Goal: Navigation & Orientation: Find specific page/section

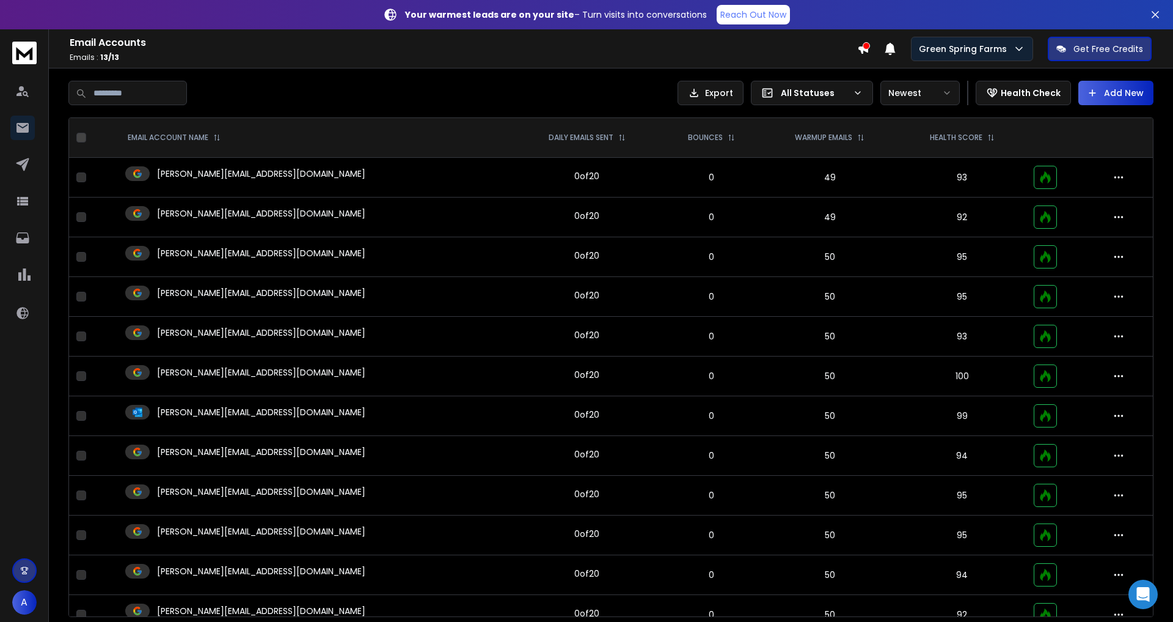
click at [879, 43] on p "Green Spring Farms" at bounding box center [965, 49] width 93 height 12
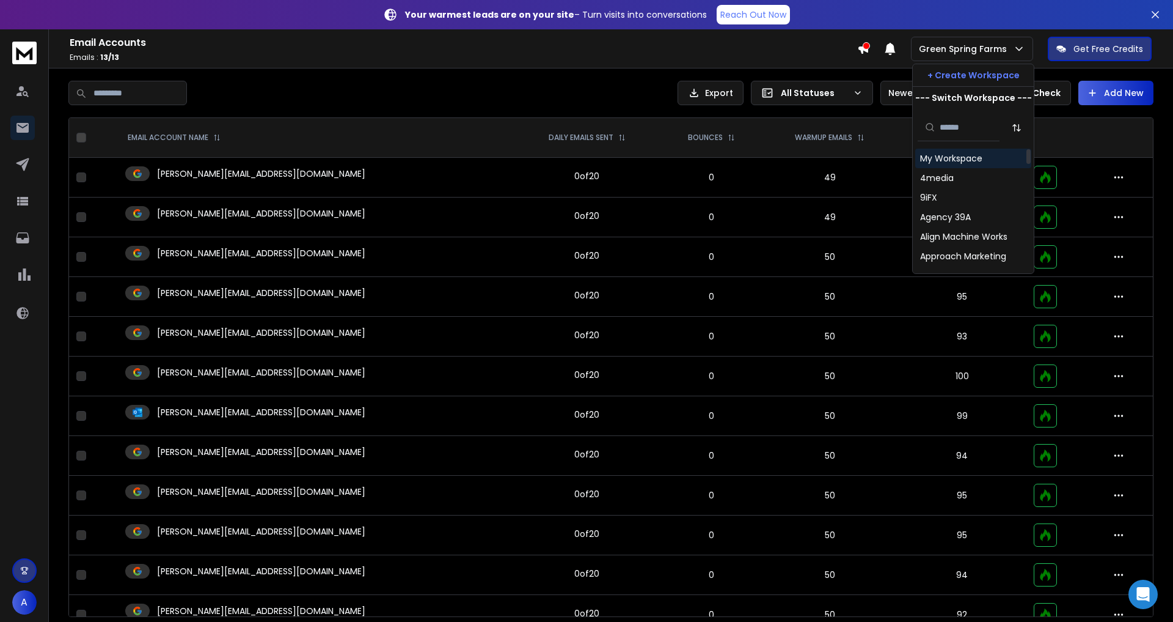
click at [879, 160] on div "My Workspace" at bounding box center [951, 158] width 62 height 12
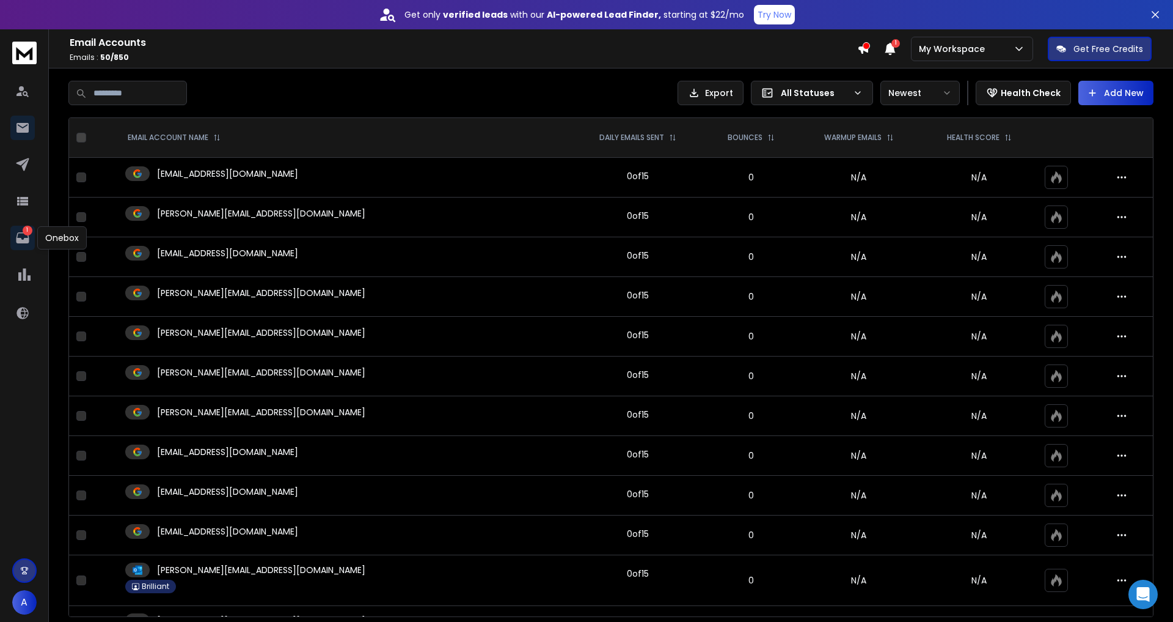
click at [20, 237] on icon at bounding box center [22, 237] width 15 height 15
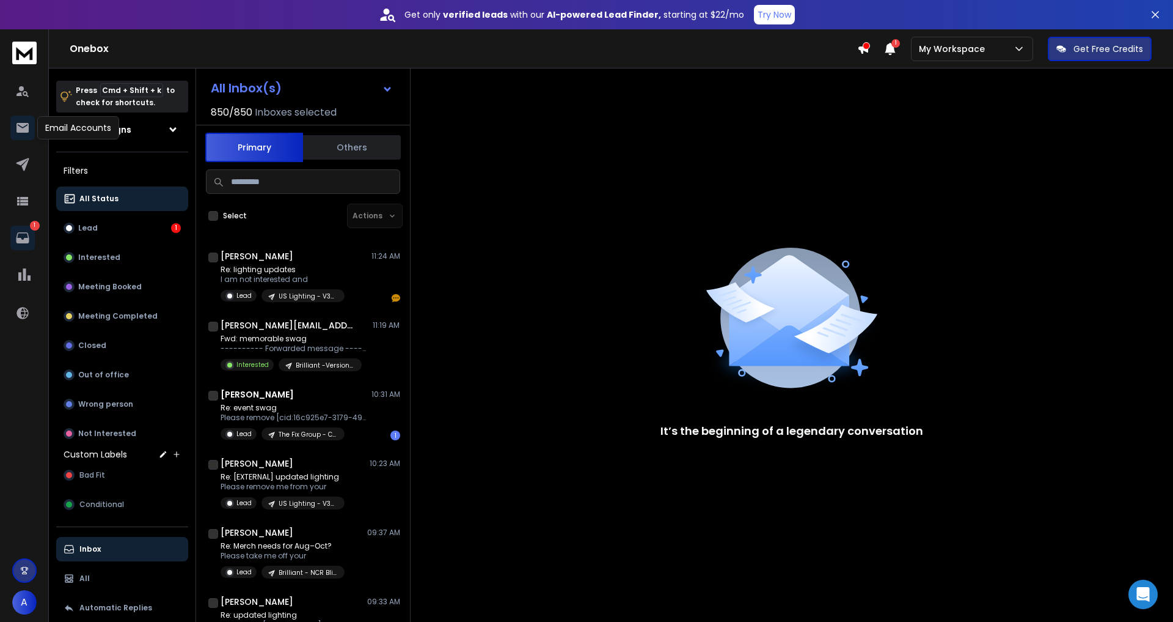
click at [18, 122] on icon at bounding box center [22, 127] width 15 height 15
